Goal: Communication & Community: Ask a question

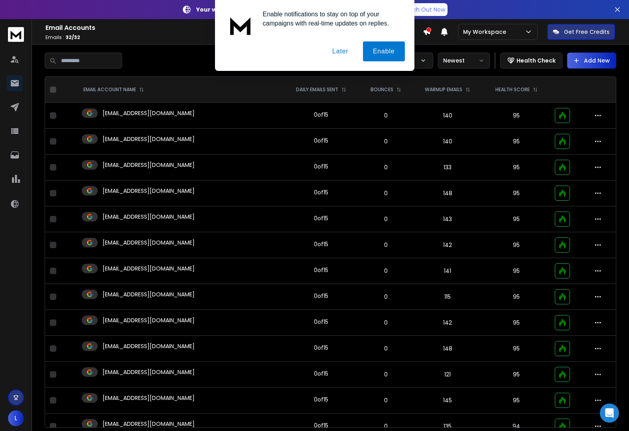
click at [341, 47] on button "Later" at bounding box center [340, 51] width 36 height 20
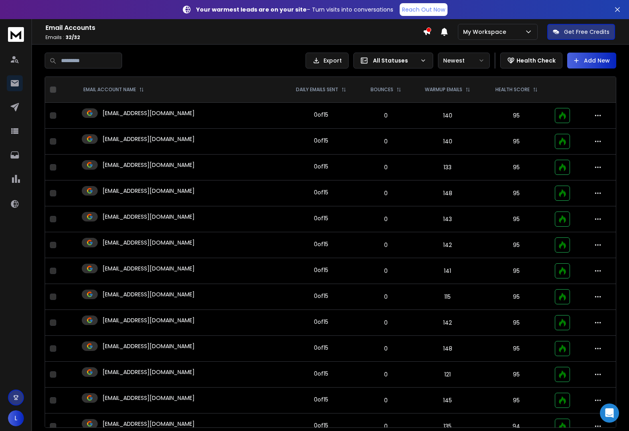
click at [283, 110] on td "0 of 15" at bounding box center [321, 113] width 77 height 21
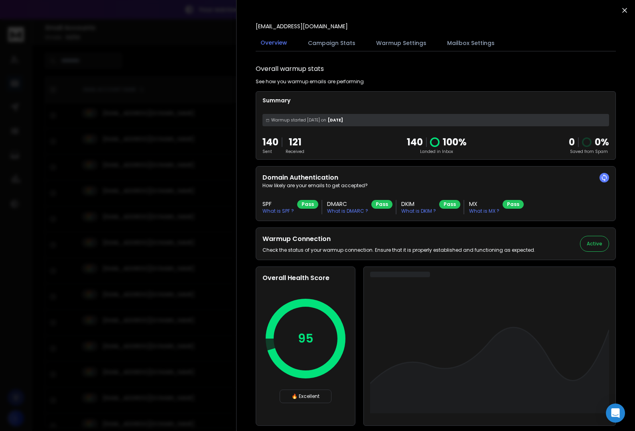
click at [621, 12] on icon "button" at bounding box center [624, 10] width 8 height 8
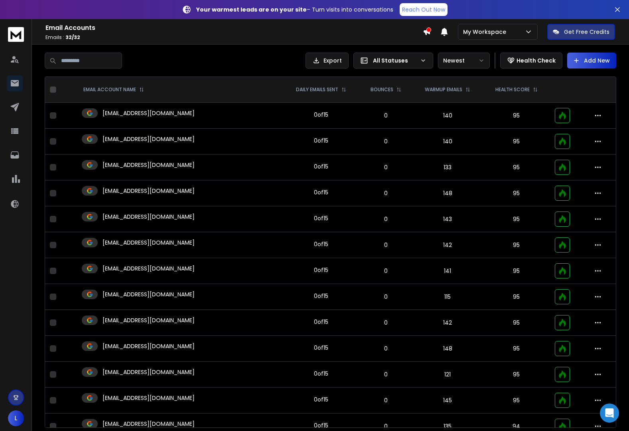
scroll to position [239, 0]
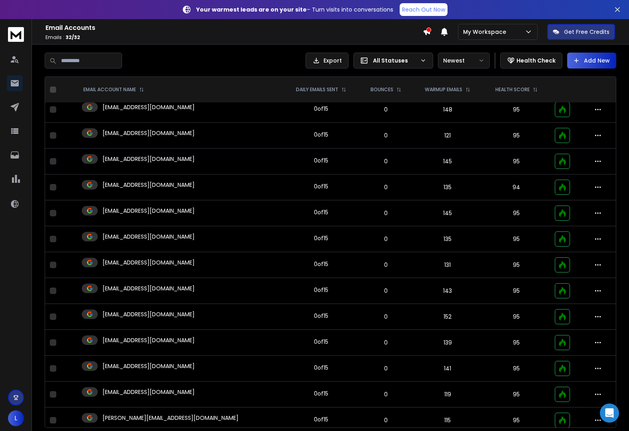
click at [231, 270] on td "marcmaggard@robogrowthpartner.com" at bounding box center [180, 265] width 206 height 26
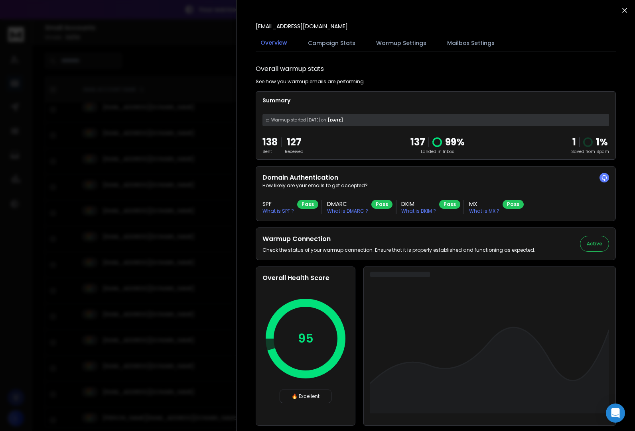
click at [626, 7] on icon "button" at bounding box center [624, 10] width 8 height 8
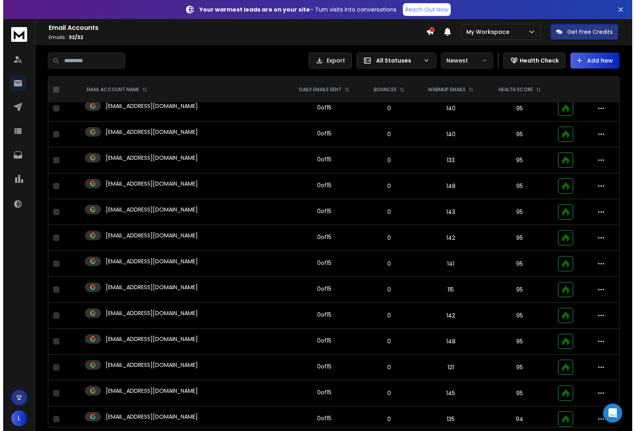
scroll to position [0, 0]
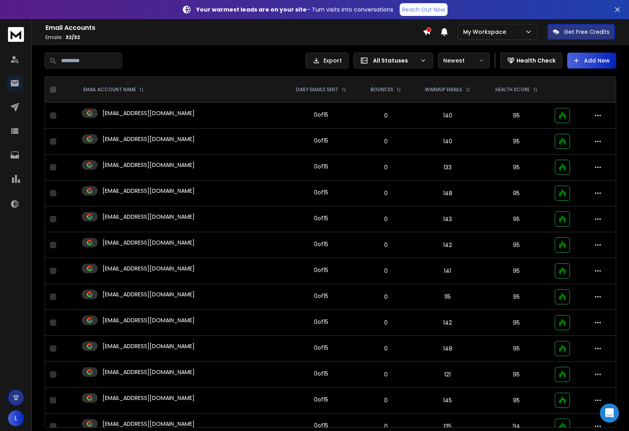
click at [257, 142] on div "marcmag@robogrowthpartner.com" at bounding box center [180, 139] width 196 height 10
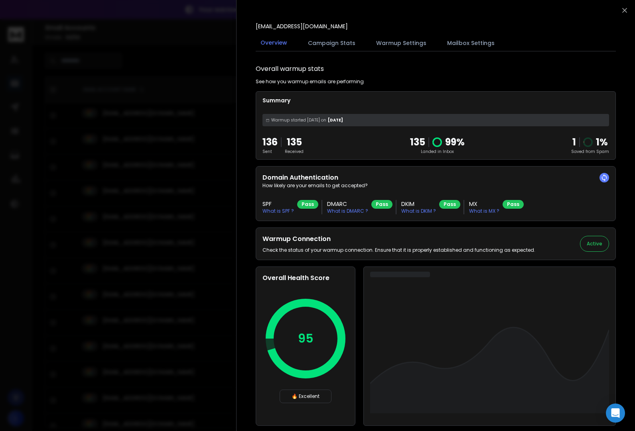
click at [408, 43] on button "Warmup Settings" at bounding box center [401, 43] width 60 height 18
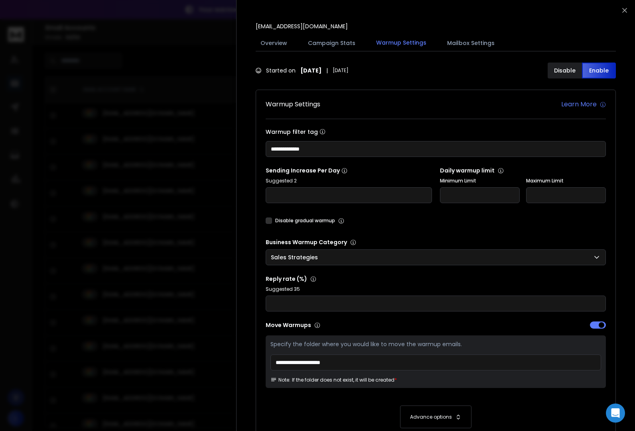
click at [318, 38] on button "Campaign Stats" at bounding box center [331, 43] width 57 height 18
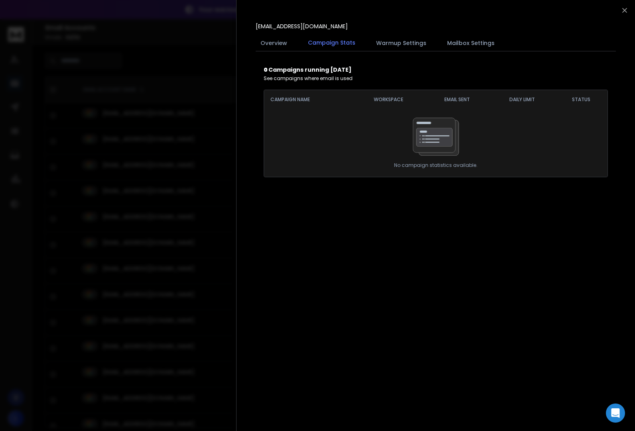
click at [276, 40] on button "Overview" at bounding box center [274, 43] width 36 height 18
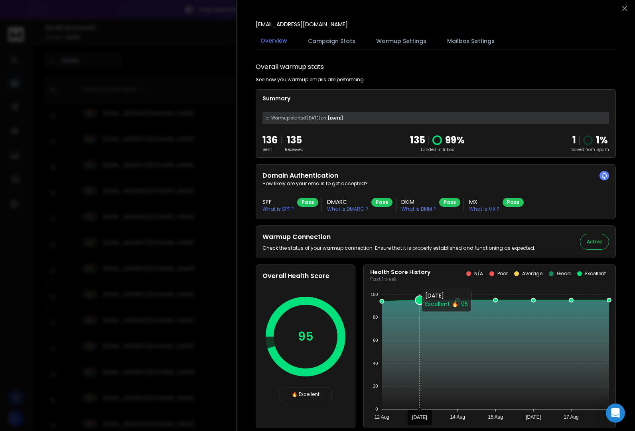
scroll to position [201, 0]
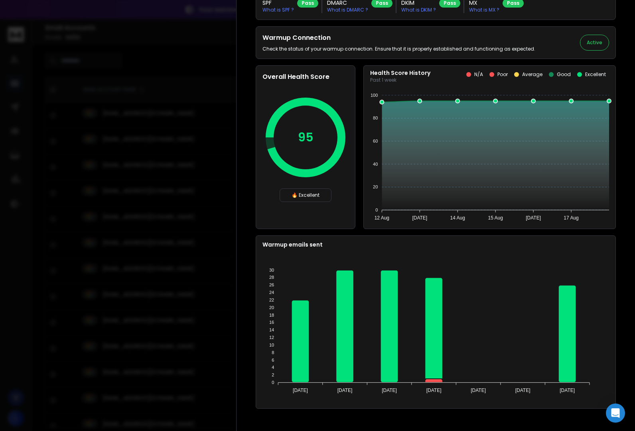
click at [471, 259] on foreignobject at bounding box center [434, 328] width 344 height 140
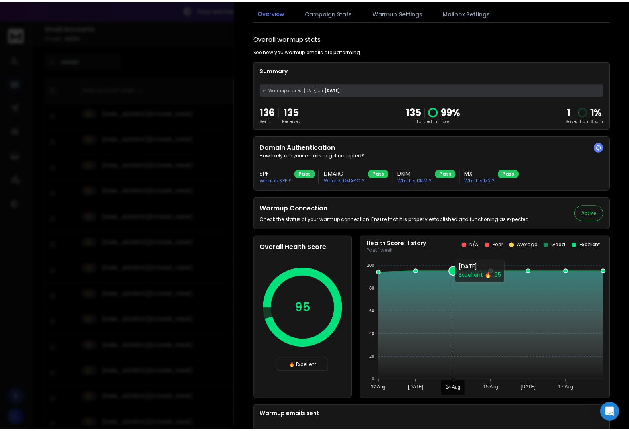
scroll to position [0, 0]
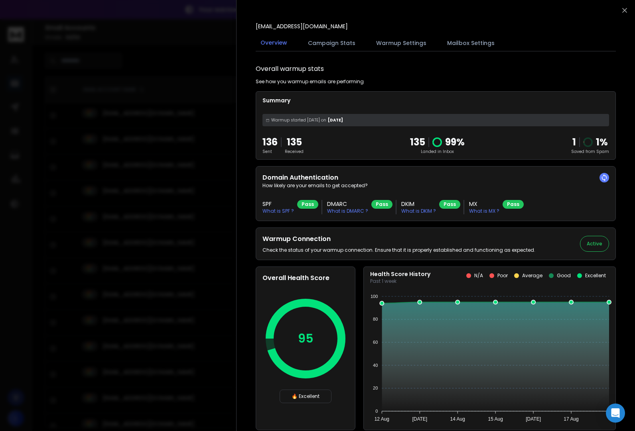
click at [222, 59] on div at bounding box center [317, 215] width 635 height 431
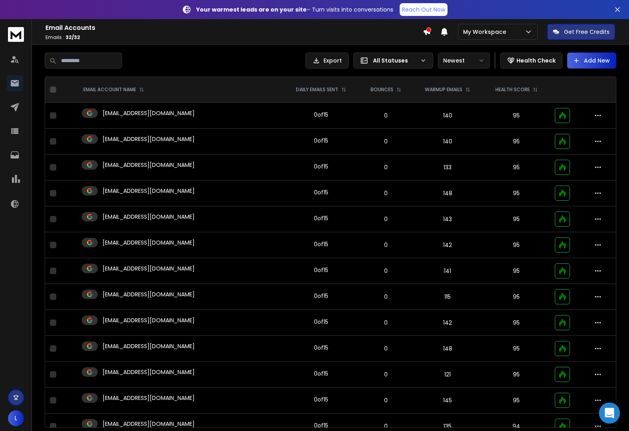
click at [610, 414] on icon "Open Intercom Messenger" at bounding box center [608, 413] width 9 height 10
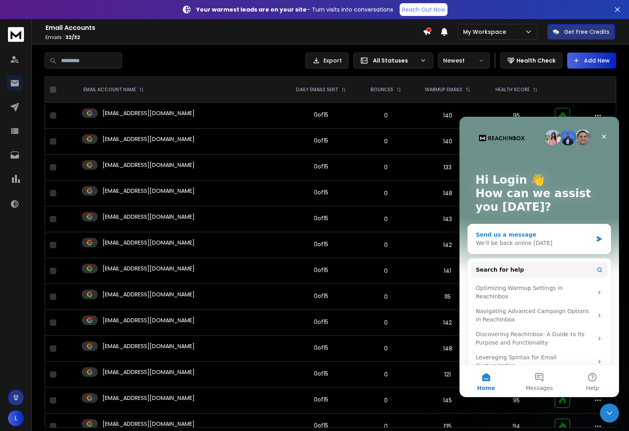
click at [510, 237] on div "Send us a message" at bounding box center [534, 235] width 117 height 8
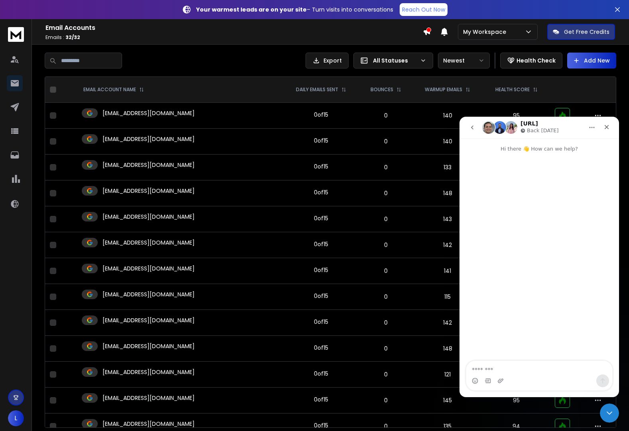
click at [504, 365] on textarea "Message…" at bounding box center [539, 368] width 146 height 14
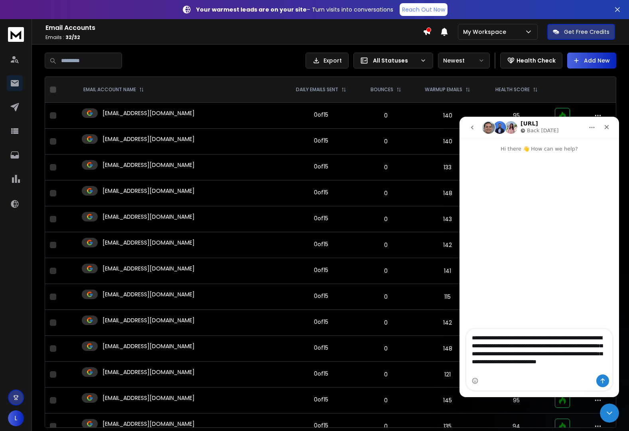
type textarea "**********"
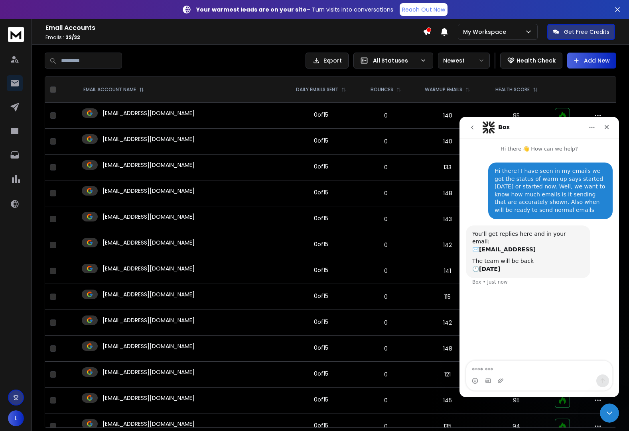
click at [472, 127] on icon "go back" at bounding box center [472, 128] width 2 height 4
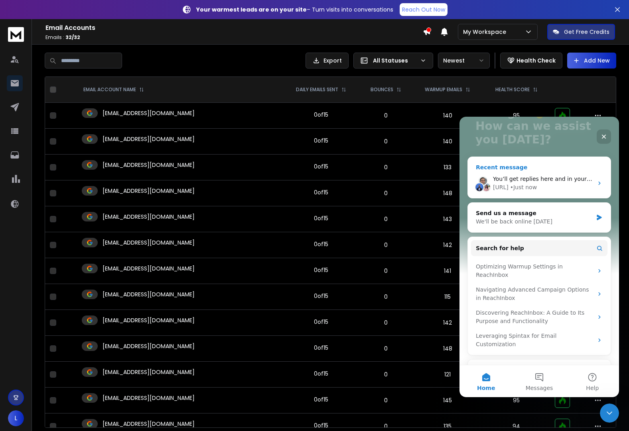
scroll to position [86, 0]
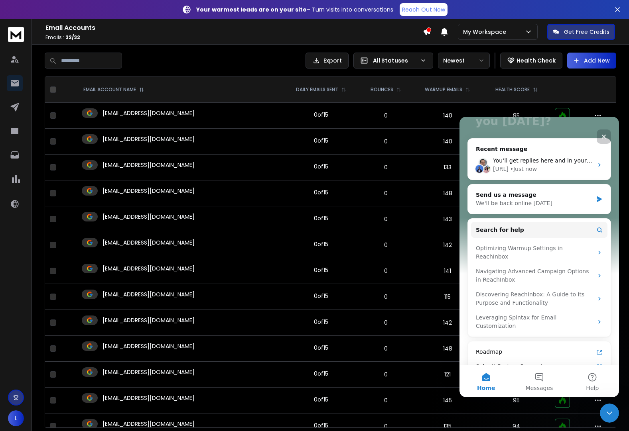
click at [604, 139] on icon "Close" at bounding box center [604, 137] width 6 height 6
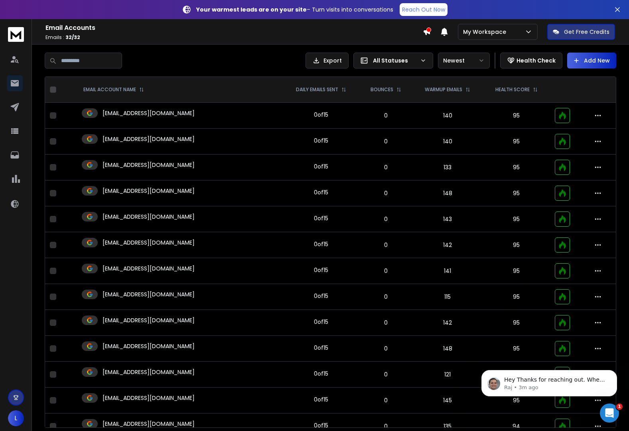
scroll to position [0, 0]
click at [555, 379] on p "Hey Thanks for reaching out. When the system will send 20 warm up emails from Y…" at bounding box center [555, 380] width 103 height 8
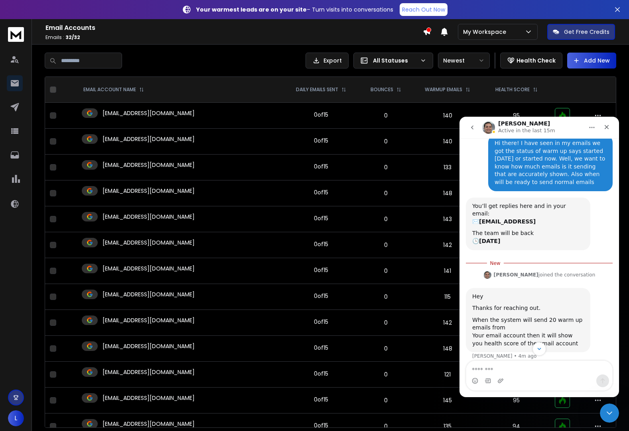
scroll to position [28, 0]
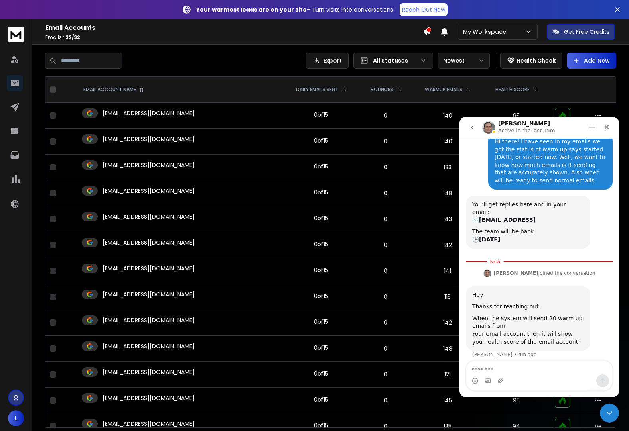
click at [527, 372] on textarea "Message…" at bounding box center [539, 368] width 146 height 14
click at [532, 370] on textarea "Message…" at bounding box center [539, 368] width 146 height 14
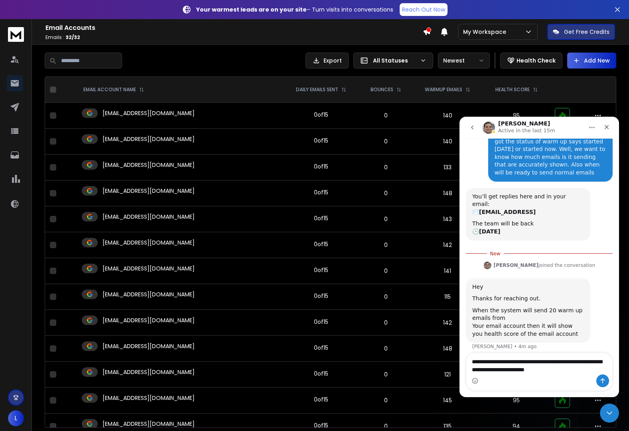
type textarea "**********"
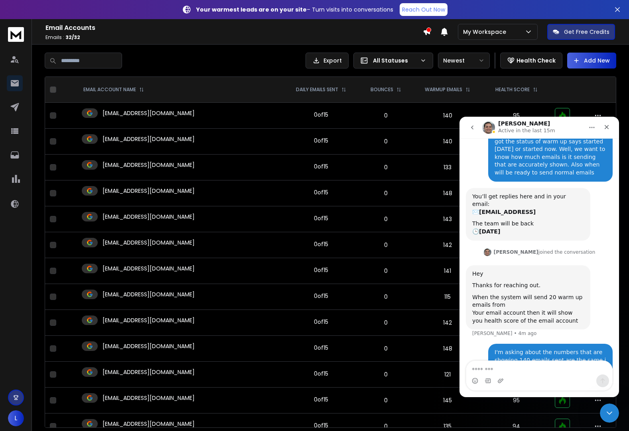
scroll to position [54, 0]
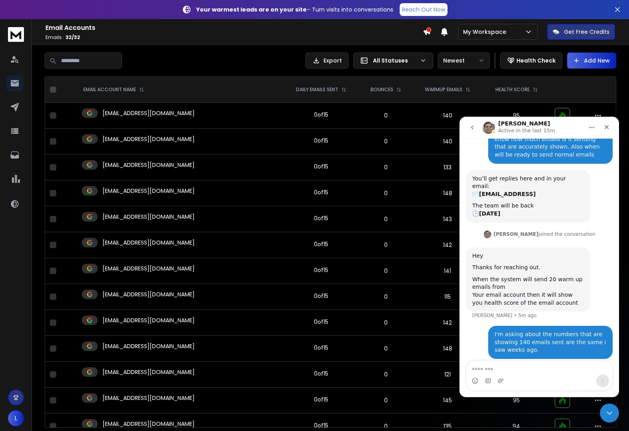
click at [529, 369] on textarea "Message…" at bounding box center [539, 368] width 146 height 14
type textarea "*"
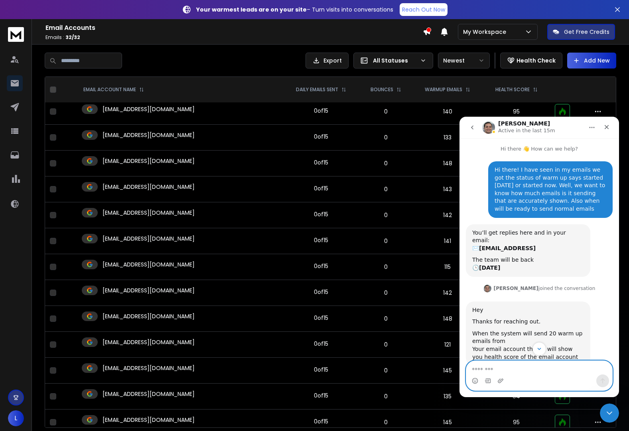
scroll to position [159, 0]
